Goal: Information Seeking & Learning: Find contact information

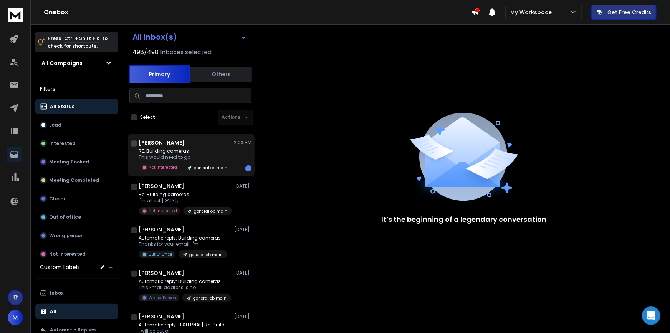
click at [227, 159] on p "This would need to go" at bounding box center [185, 157] width 92 height 6
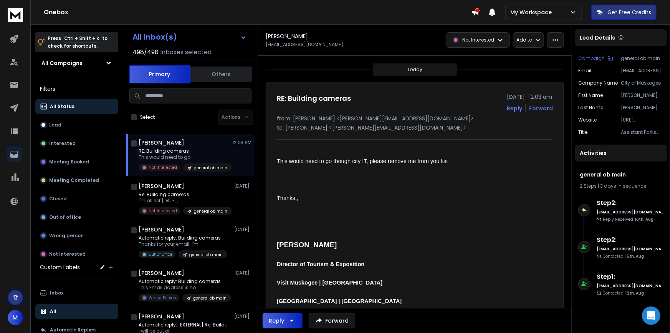
click at [299, 43] on p "[EMAIL_ADDRESS][DOMAIN_NAME]" at bounding box center [305, 44] width 78 height 6
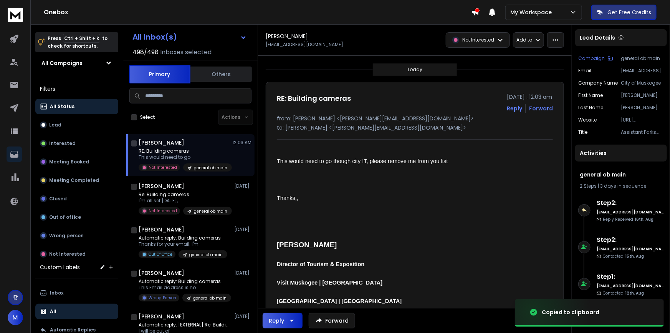
click at [276, 37] on h1 "[PERSON_NAME]" at bounding box center [287, 36] width 42 height 8
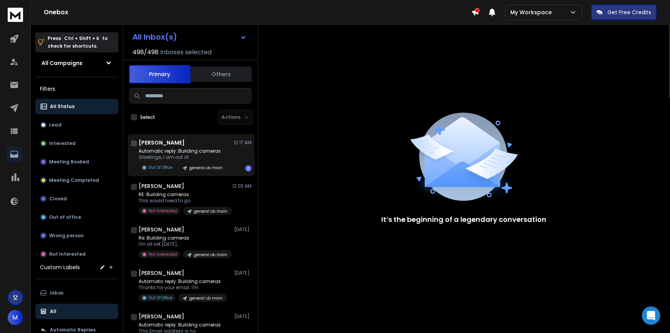
click at [222, 150] on p "Automatic reply: Building cameras" at bounding box center [183, 151] width 89 height 6
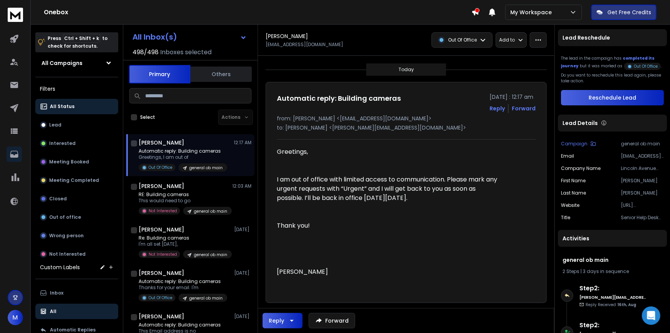
click at [292, 43] on p "[EMAIL_ADDRESS][DOMAIN_NAME]" at bounding box center [305, 44] width 78 height 6
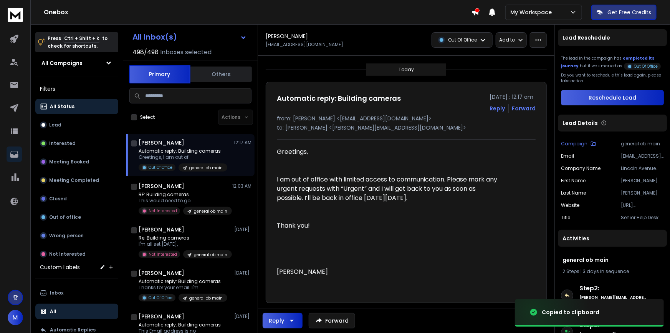
click at [299, 34] on h1 "[PERSON_NAME]" at bounding box center [287, 36] width 42 height 8
click at [310, 44] on p "[EMAIL_ADDRESS][DOMAIN_NAME]" at bounding box center [305, 44] width 78 height 6
click at [300, 36] on h1 "[PERSON_NAME]" at bounding box center [287, 36] width 42 height 8
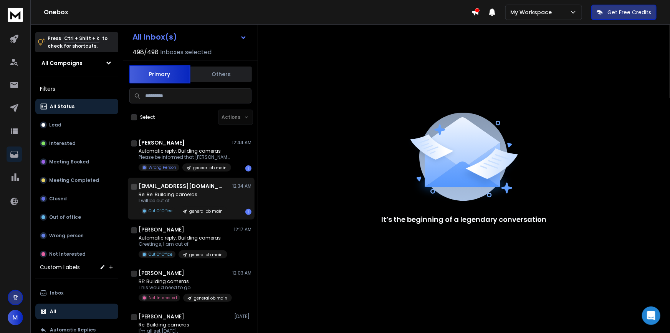
click at [201, 209] on p "general ob main" at bounding box center [205, 211] width 33 height 6
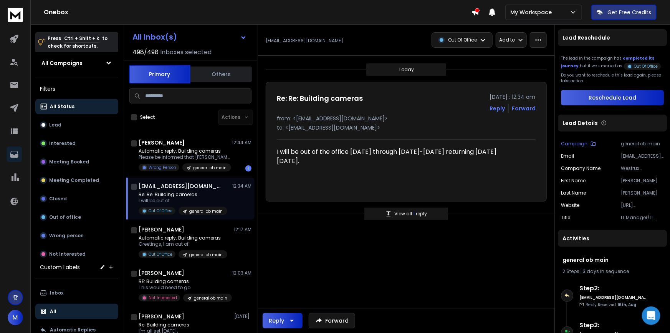
click at [298, 40] on p "[EMAIL_ADDRESS][DOMAIN_NAME]" at bounding box center [305, 41] width 78 height 6
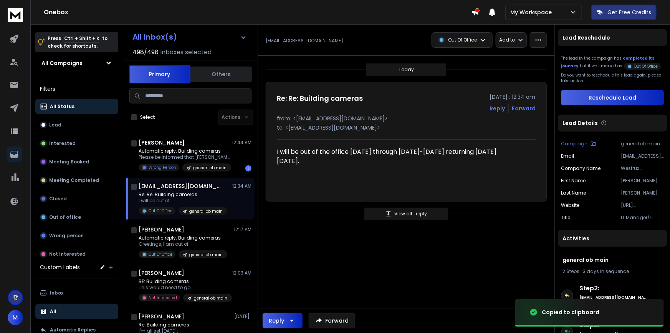
click at [623, 179] on p "[PERSON_NAME]" at bounding box center [642, 181] width 43 height 6
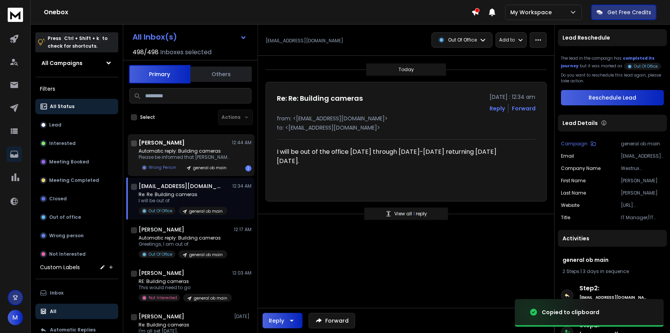
click at [225, 157] on p "Please be informed that [PERSON_NAME]" at bounding box center [185, 157] width 92 height 6
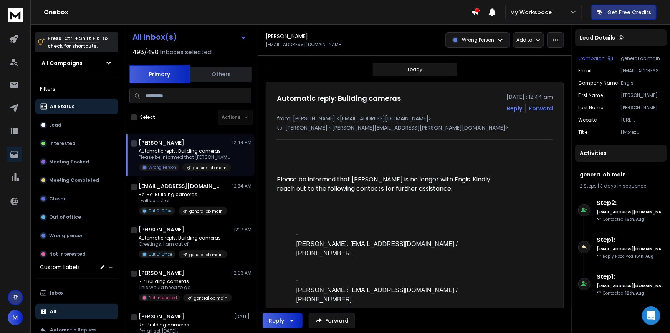
click at [304, 43] on p "[EMAIL_ADDRESS][DOMAIN_NAME]" at bounding box center [305, 44] width 78 height 6
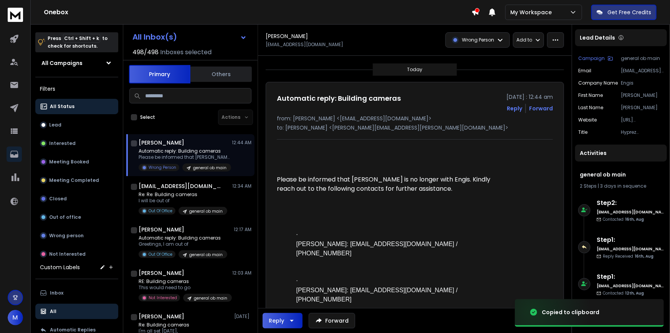
click at [280, 35] on h1 "[PERSON_NAME]" at bounding box center [287, 36] width 42 height 8
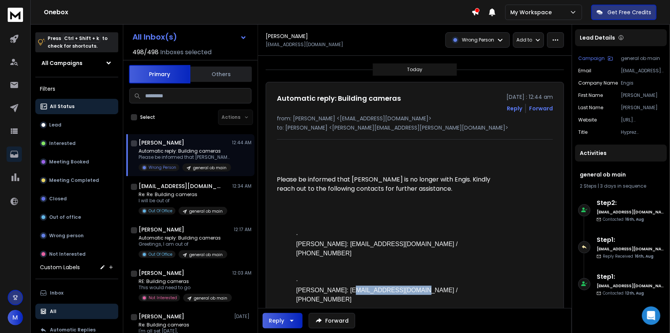
drag, startPoint x: 405, startPoint y: 284, endPoint x: 355, endPoint y: 277, distance: 50.4
click at [344, 287] on span "[PERSON_NAME]: [EMAIL_ADDRESS][DOMAIN_NAME] / [PHONE_NUMBER]" at bounding box center [378, 295] width 163 height 16
copy span "[EMAIL_ADDRESS][DOMAIN_NAME]"
click at [371, 270] on p "· [PERSON_NAME]: [EMAIL_ADDRESS][DOMAIN_NAME] / [PHONE_NUMBER]" at bounding box center [399, 285] width 205 height 37
drag, startPoint x: 295, startPoint y: 283, endPoint x: 342, endPoint y: 285, distance: 46.9
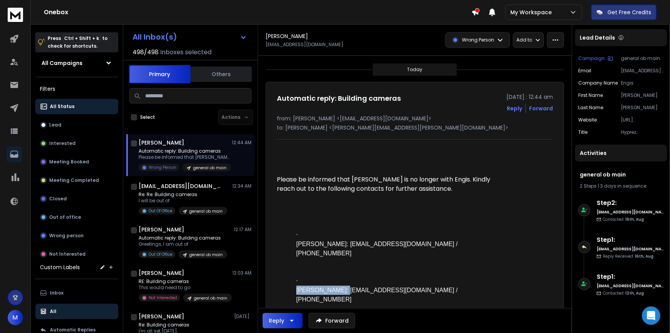
click at [342, 285] on div "Please be informed that [PERSON_NAME] is no longer with Engis. Kindly reach out…" at bounding box center [389, 262] width 224 height 231
copy span "[PERSON_NAME]"
click at [355, 313] on p "· [PERSON_NAME]: [EMAIL_ADDRESS][DOMAIN_NAME] / [PHONE_NUMBER]" at bounding box center [399, 331] width 205 height 37
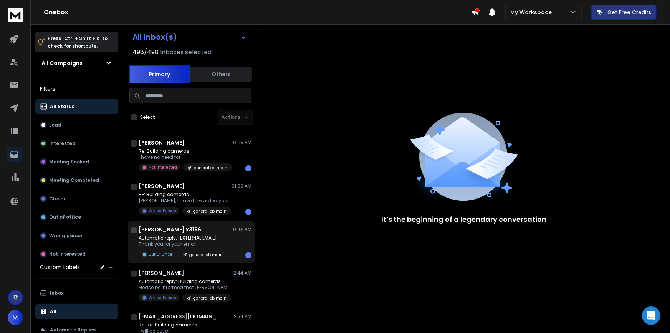
click at [201, 246] on p "Thank you for your email." at bounding box center [183, 244] width 89 height 6
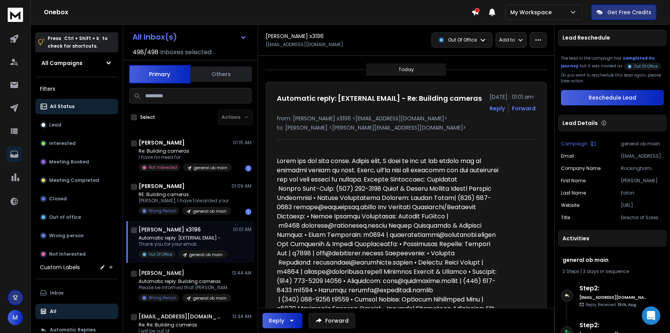
click at [303, 44] on p "[EMAIL_ADDRESS][DOMAIN_NAME]" at bounding box center [305, 44] width 78 height 6
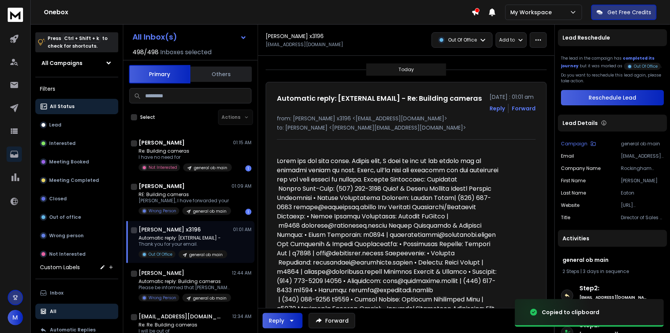
click at [307, 37] on h1 "[PERSON_NAME] x3196" at bounding box center [295, 36] width 58 height 8
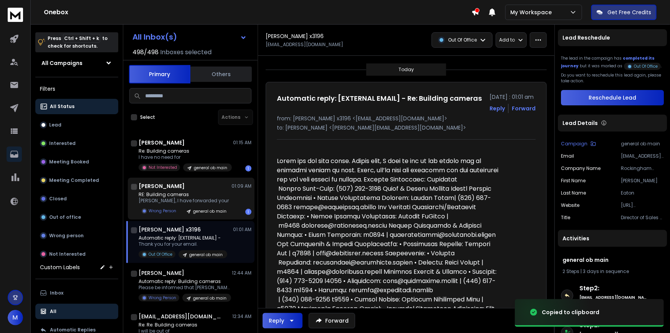
click at [219, 195] on p "RE: Building cameras" at bounding box center [185, 194] width 92 height 6
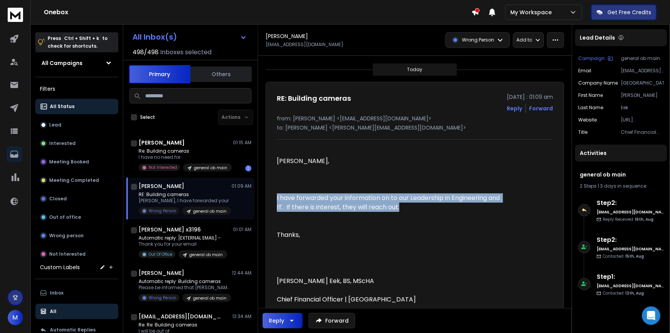
drag, startPoint x: 393, startPoint y: 207, endPoint x: 266, endPoint y: 195, distance: 127.7
copy p "I have forwarded your information on to our Leadership in Engineering and IT. I…"
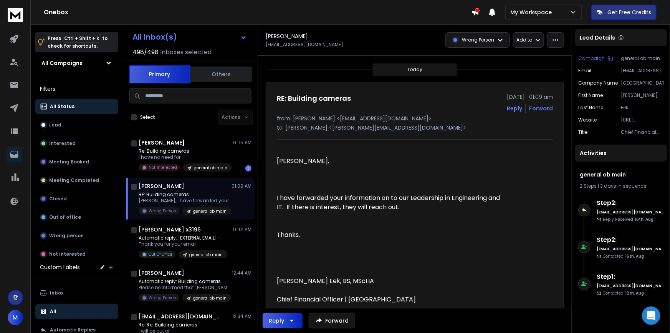
click at [303, 46] on p "[EMAIL_ADDRESS][DOMAIN_NAME]" at bounding box center [305, 44] width 78 height 6
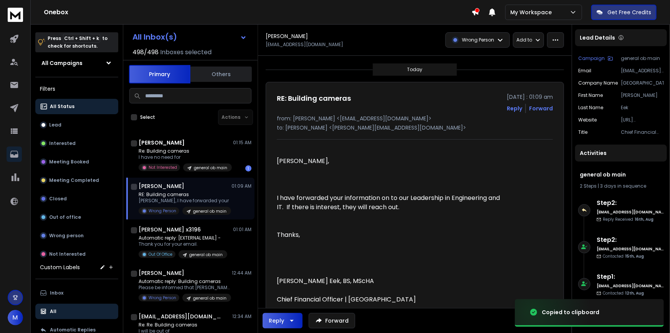
click at [283, 33] on h1 "[PERSON_NAME]" at bounding box center [287, 36] width 42 height 8
click at [282, 33] on h1 "[PERSON_NAME]" at bounding box center [287, 36] width 42 height 8
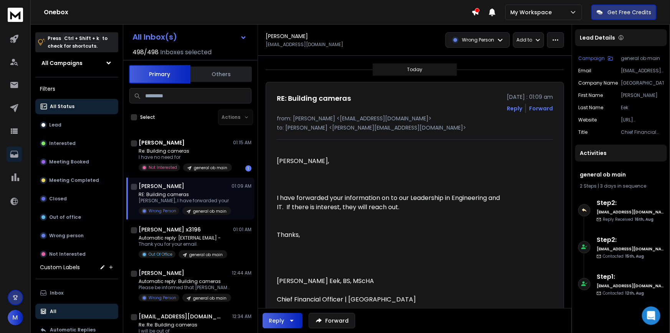
click at [282, 33] on h1 "[PERSON_NAME]" at bounding box center [287, 36] width 42 height 8
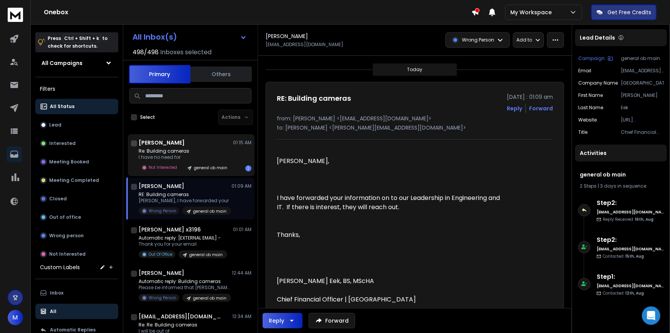
click at [229, 153] on div "Re: Building cameras I have no need for Not Interested general ob main 1" at bounding box center [195, 159] width 113 height 23
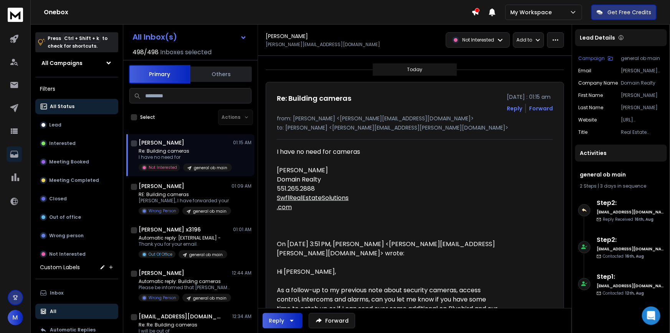
click at [287, 44] on p "[PERSON_NAME][EMAIL_ADDRESS][DOMAIN_NAME]" at bounding box center [323, 44] width 115 height 6
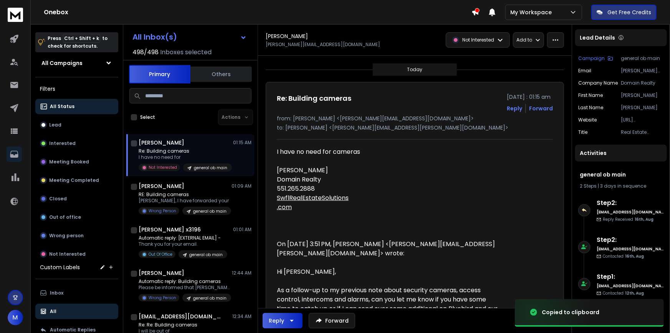
click at [290, 35] on h1 "[PERSON_NAME]" at bounding box center [287, 36] width 42 height 8
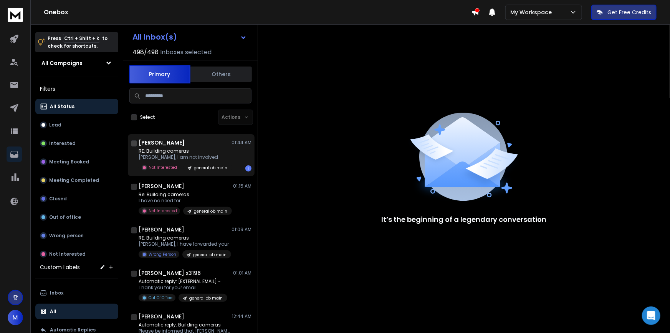
click at [207, 153] on p "RE: Building cameras" at bounding box center [185, 151] width 92 height 6
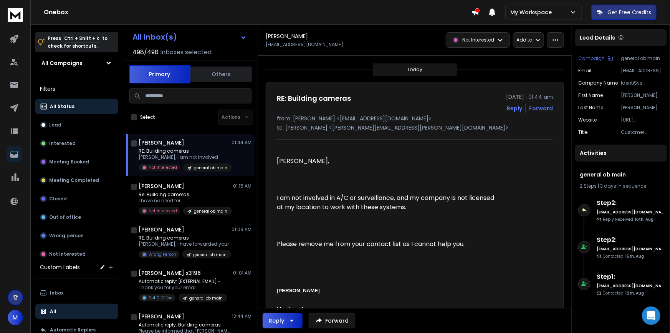
click at [320, 42] on p "[EMAIL_ADDRESS][DOMAIN_NAME]" at bounding box center [305, 44] width 78 height 6
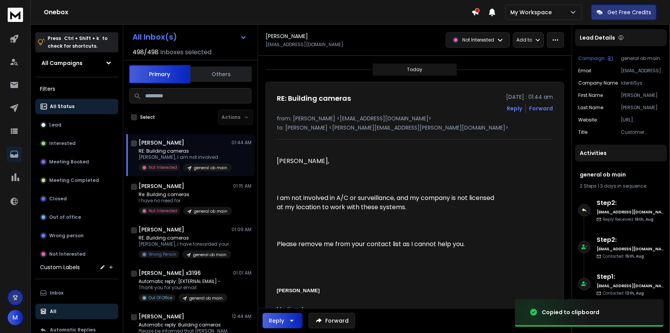
click at [272, 35] on h1 "[PERSON_NAME]" at bounding box center [287, 36] width 42 height 8
